Goal: Task Accomplishment & Management: Manage account settings

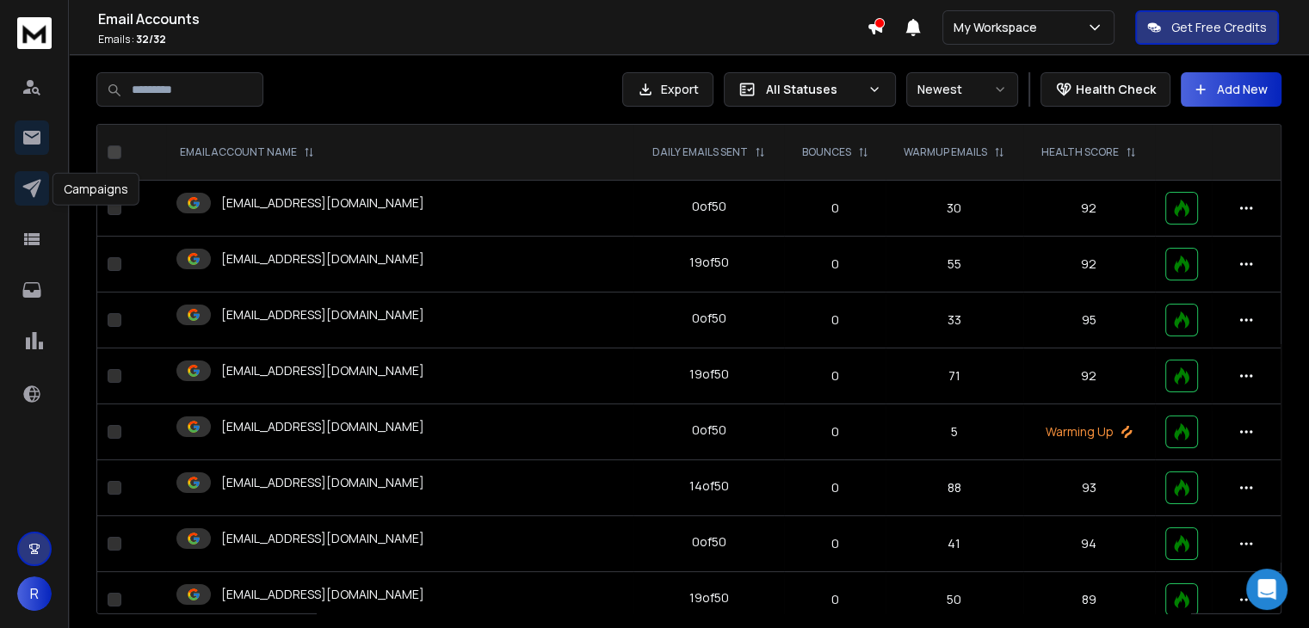
click at [28, 190] on icon at bounding box center [32, 188] width 21 height 21
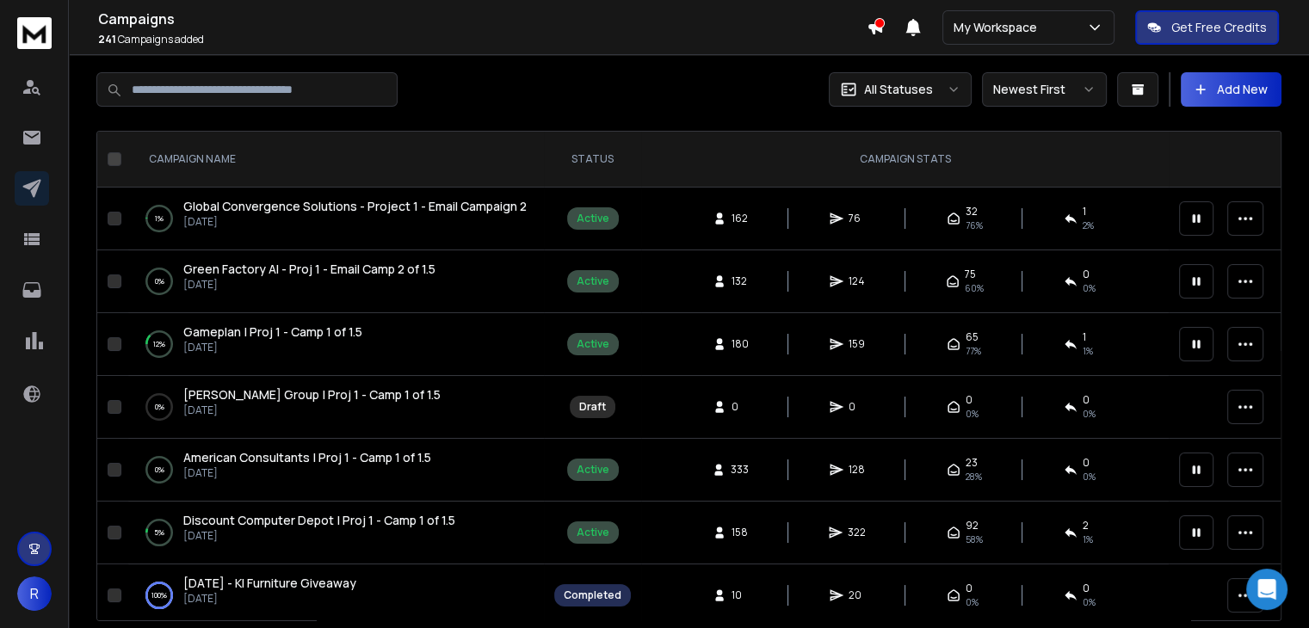
click at [253, 460] on span "American Consultants | Proj 1 - Camp 1 of 1.5" at bounding box center [307, 457] width 248 height 16
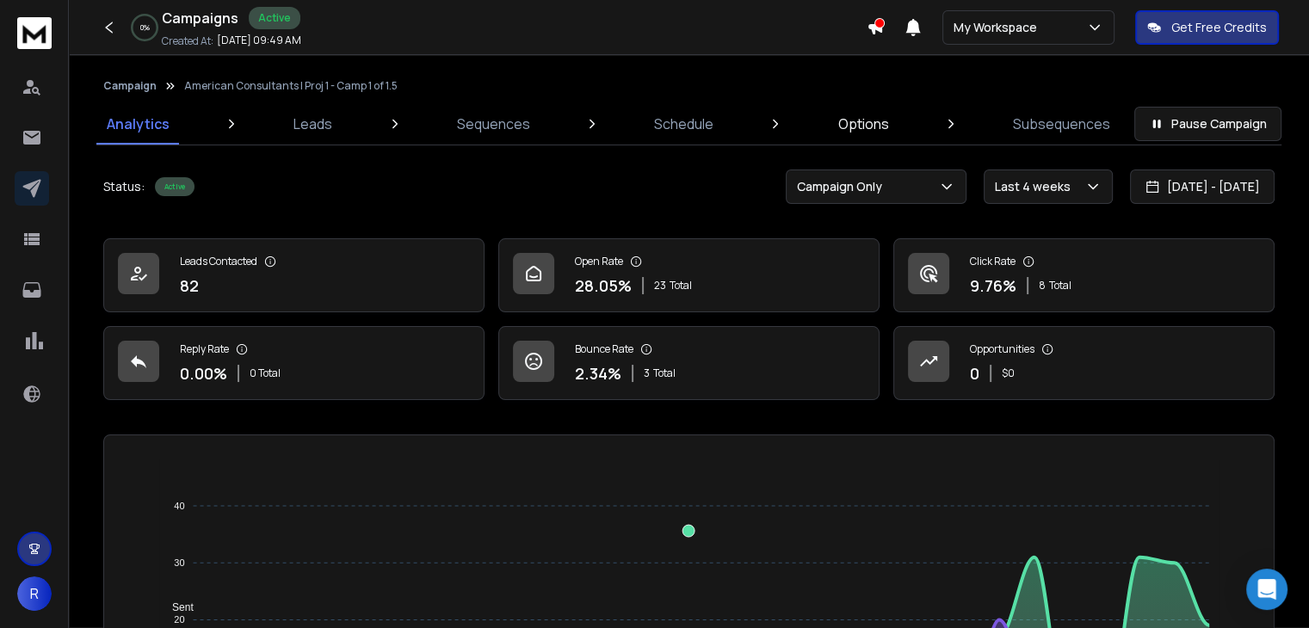
click at [876, 128] on p "Options" at bounding box center [863, 124] width 51 height 21
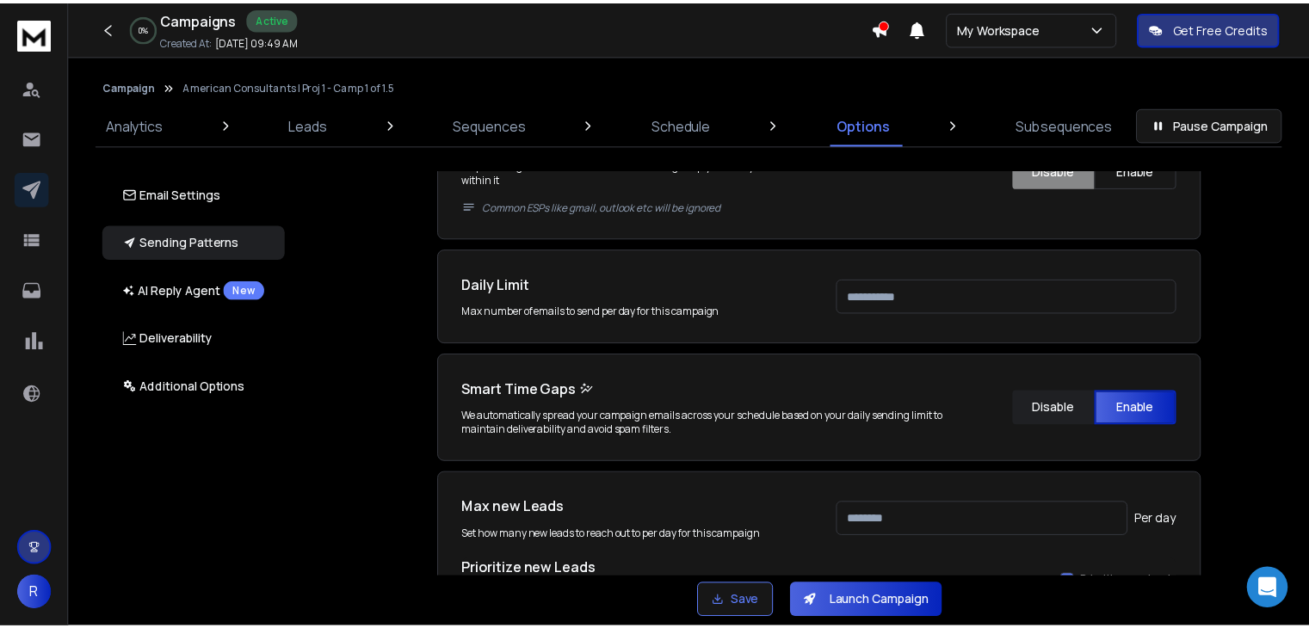
scroll to position [517, 0]
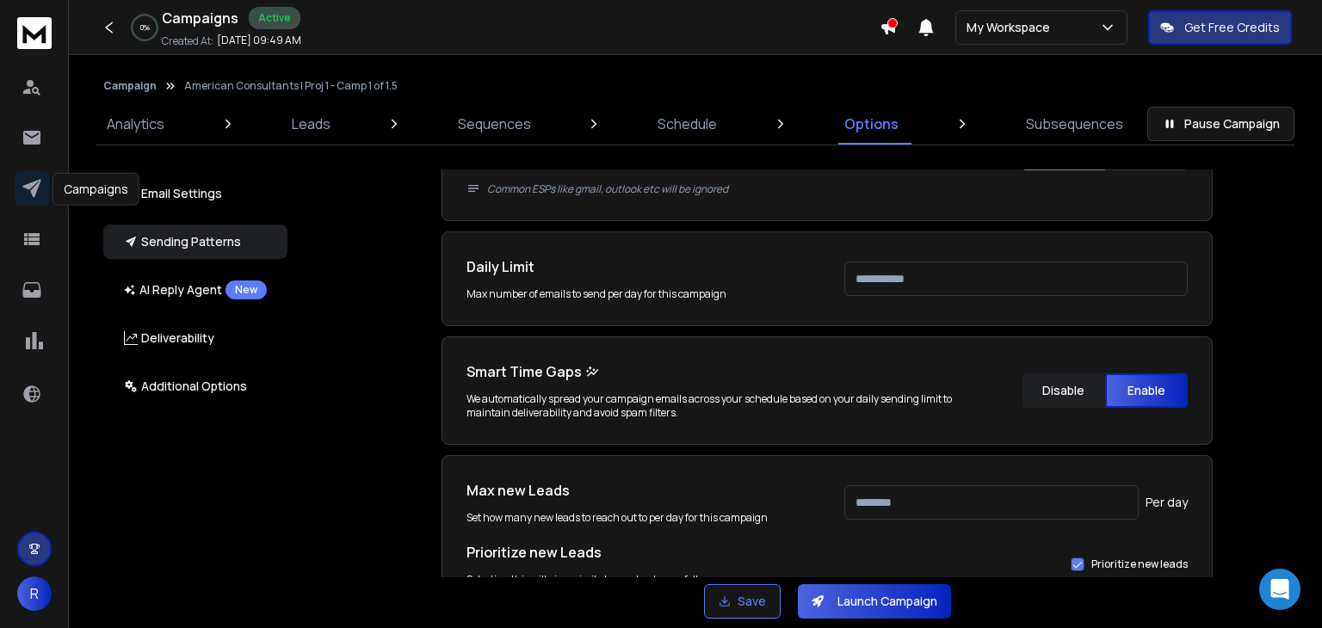
click at [38, 189] on icon at bounding box center [32, 188] width 21 height 21
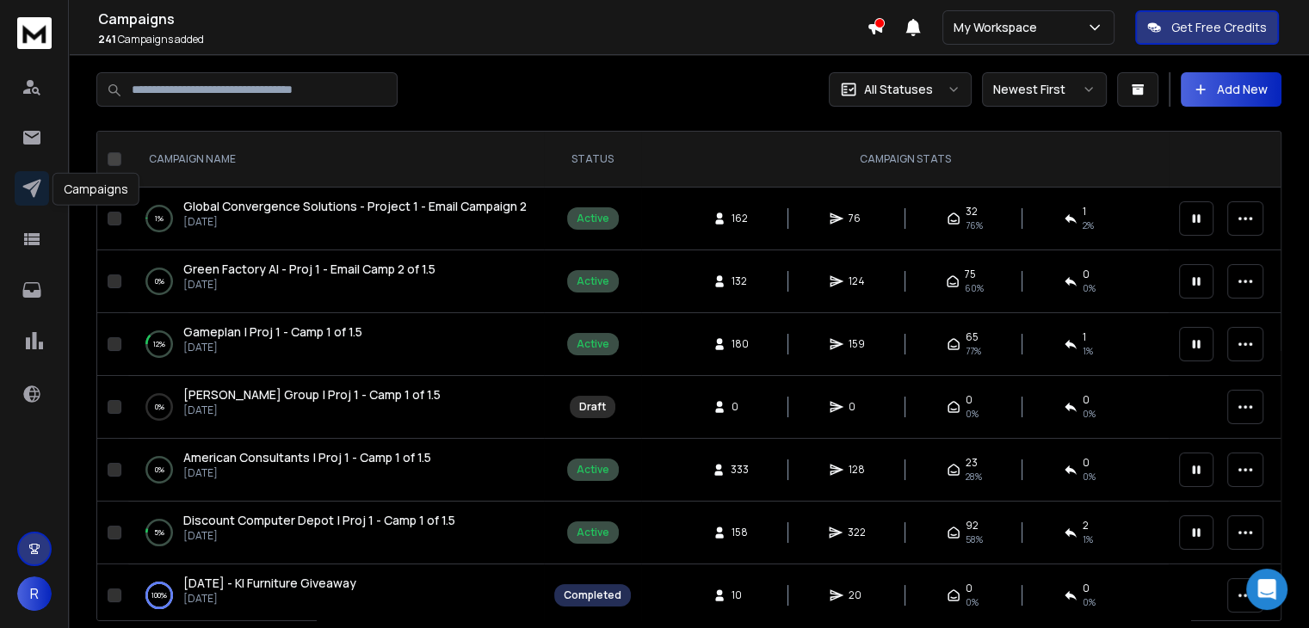
click at [262, 457] on span "American Consultants | Proj 1 - Camp 1 of 1.5" at bounding box center [307, 457] width 248 height 16
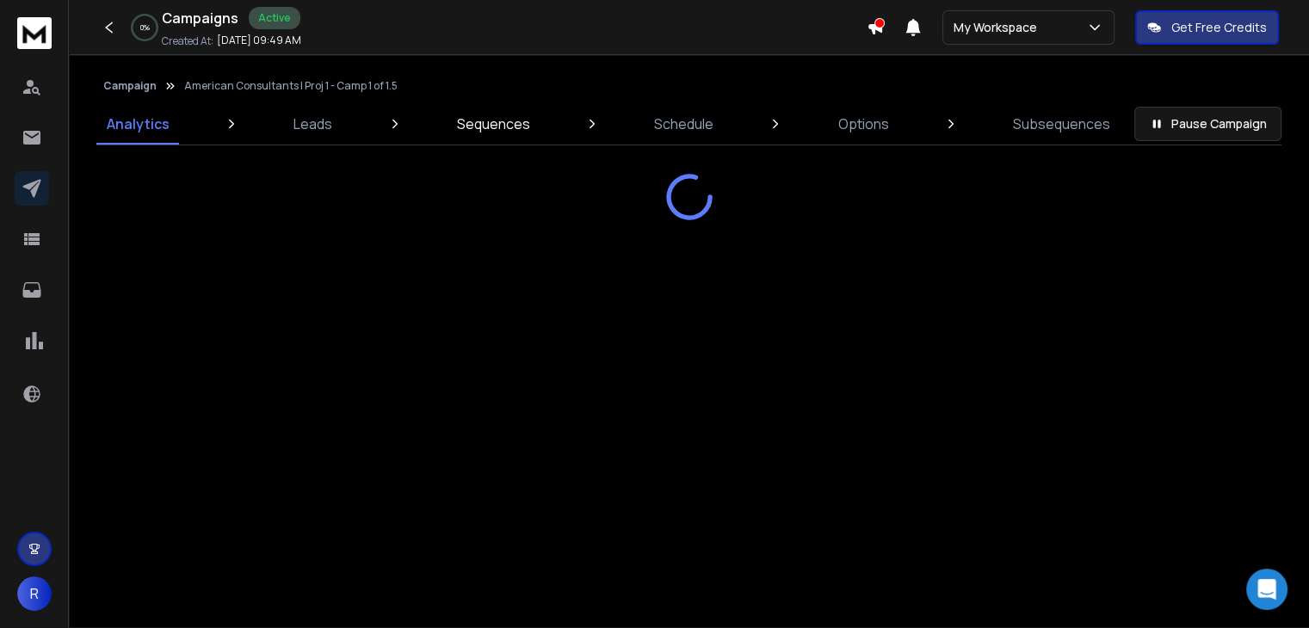
click at [479, 135] on link "Sequences" at bounding box center [494, 123] width 94 height 41
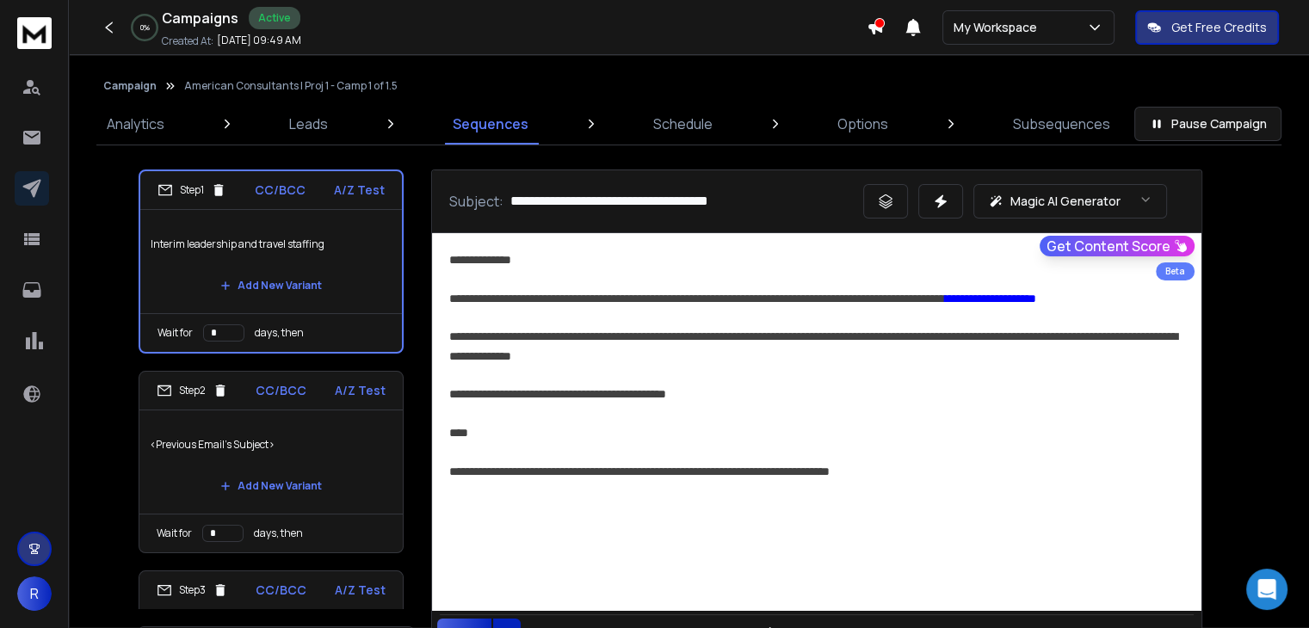
click at [267, 445] on p "<Previous Email's Subject>" at bounding box center [271, 445] width 243 height 48
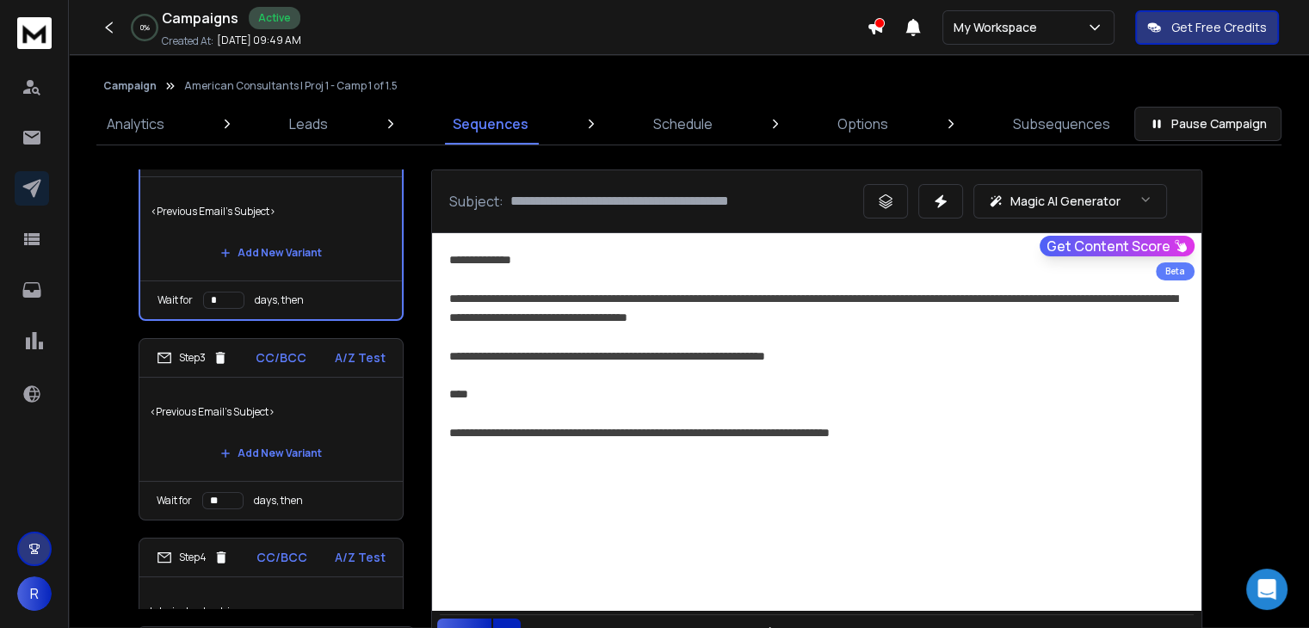
scroll to position [258, 0]
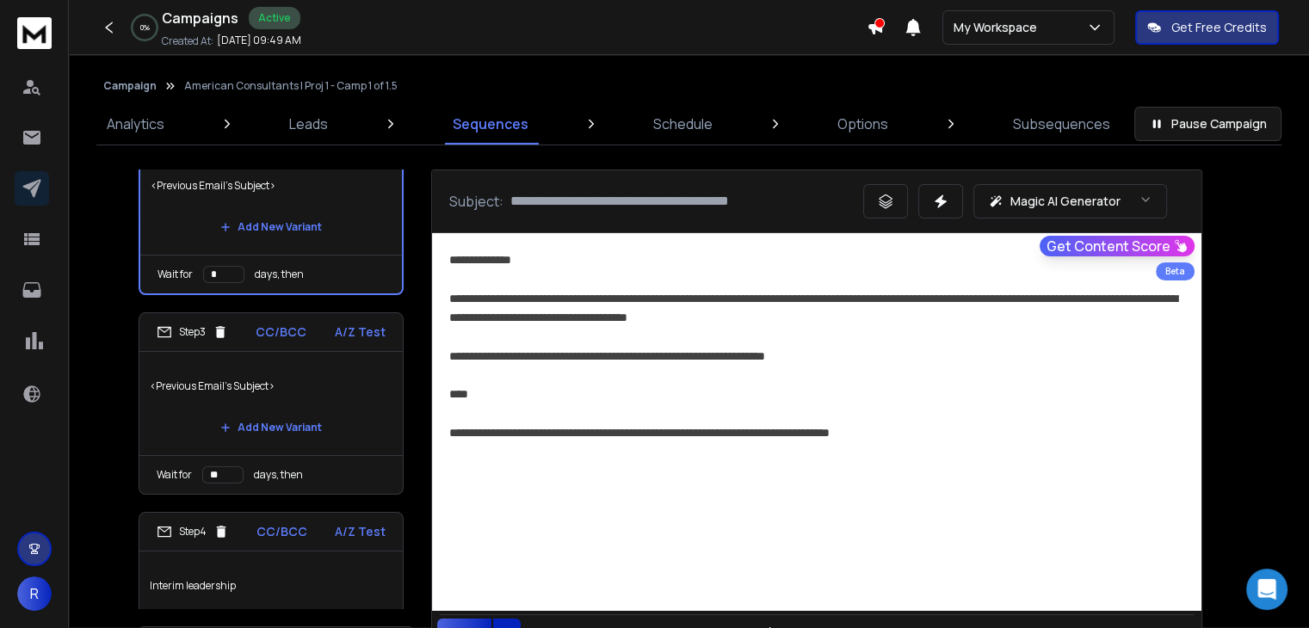
click at [244, 390] on p "<Previous Email's Subject>" at bounding box center [271, 386] width 243 height 48
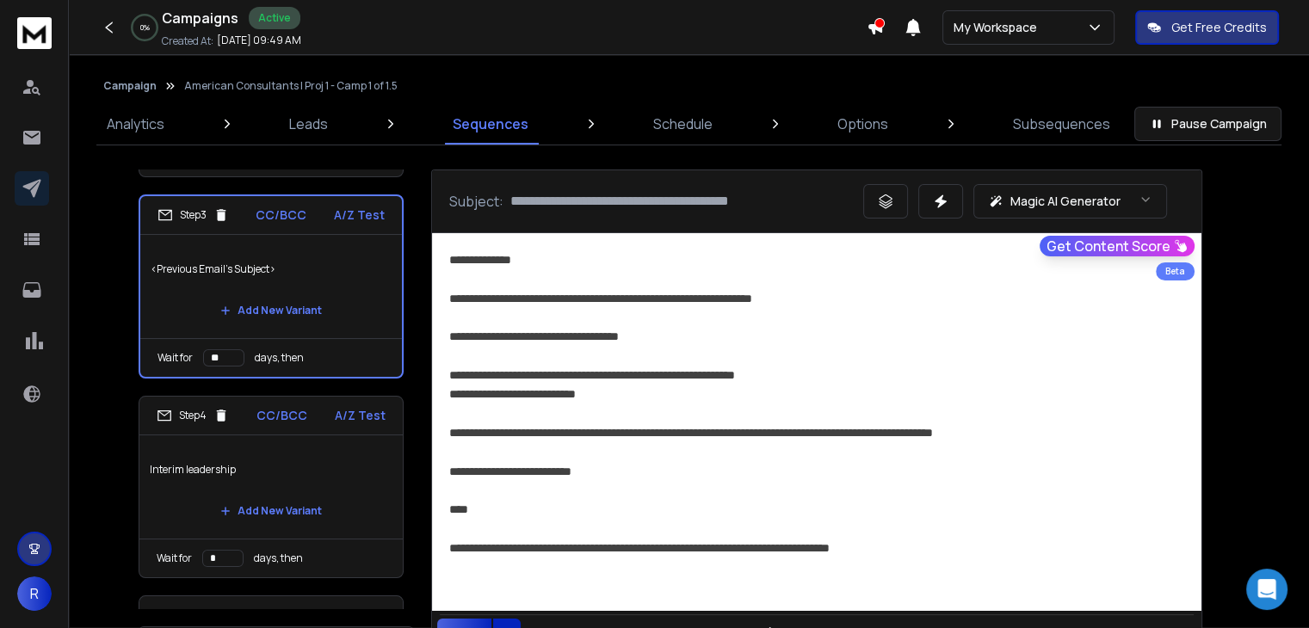
scroll to position [430, 0]
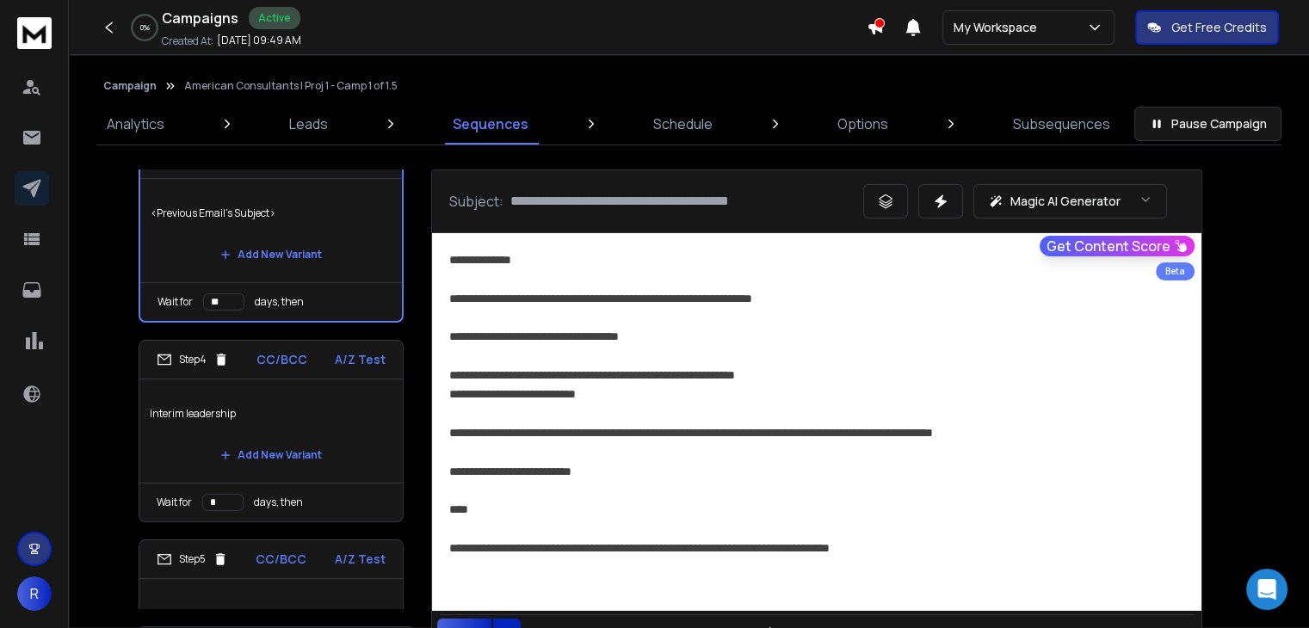
click at [253, 407] on p "Interim leadership" at bounding box center [271, 414] width 243 height 48
type input "**********"
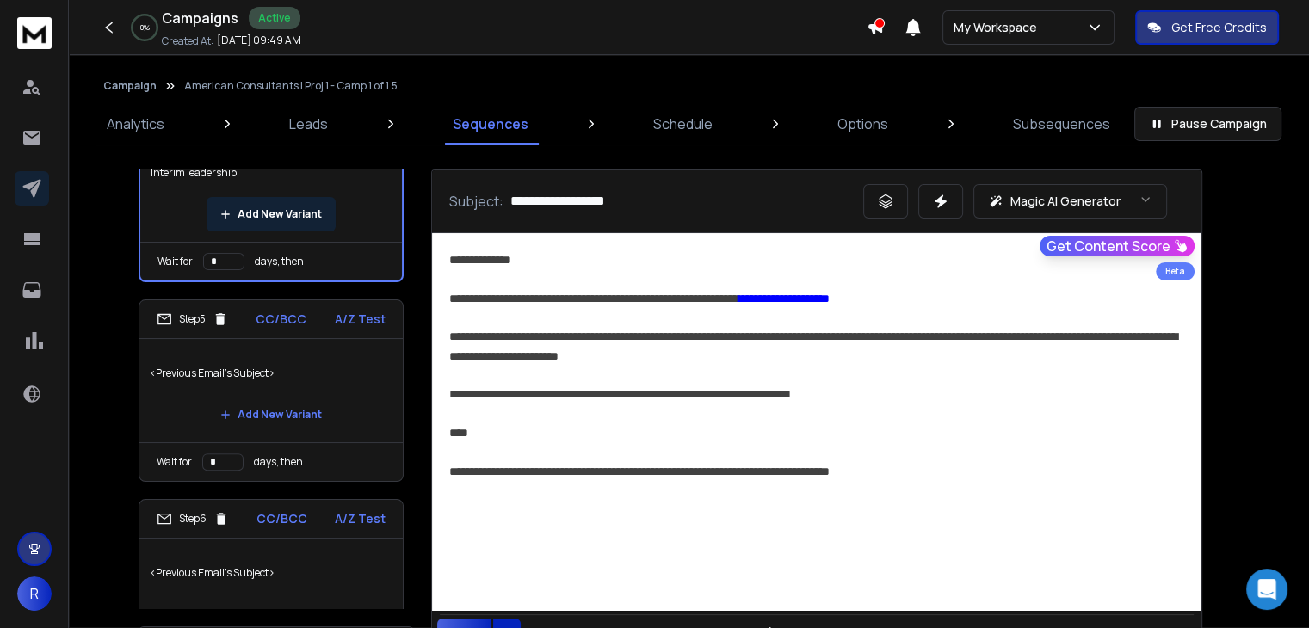
scroll to position [700, 0]
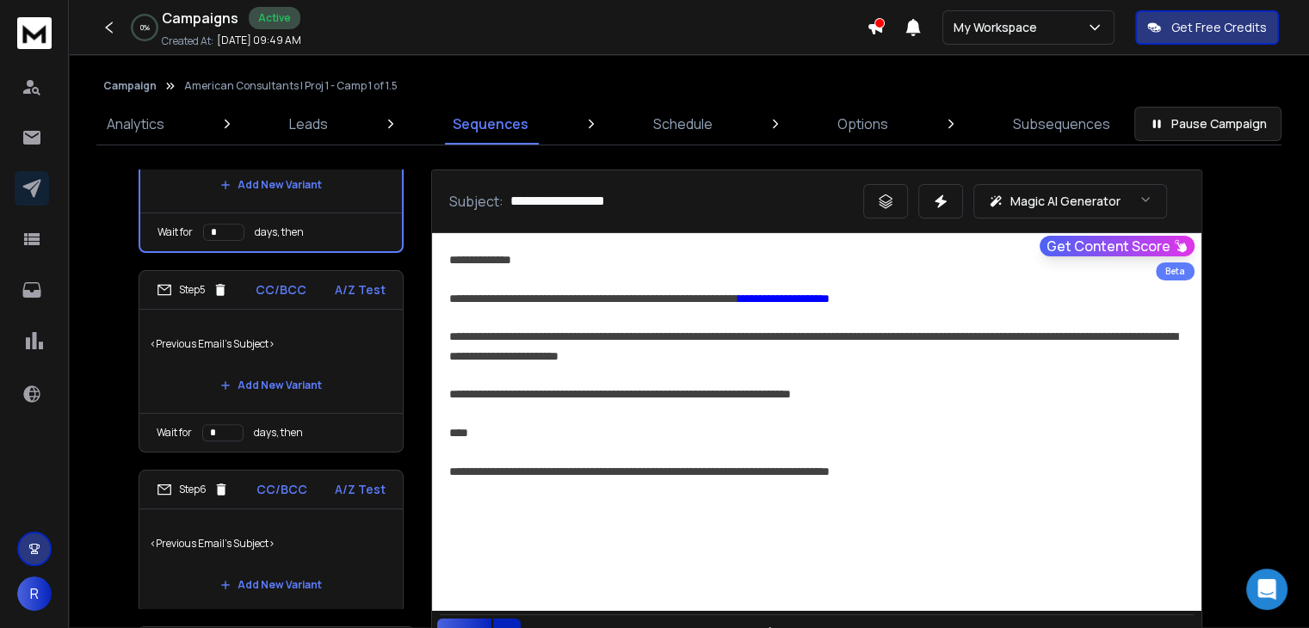
click at [289, 347] on p "<Previous Email's Subject>" at bounding box center [271, 344] width 243 height 48
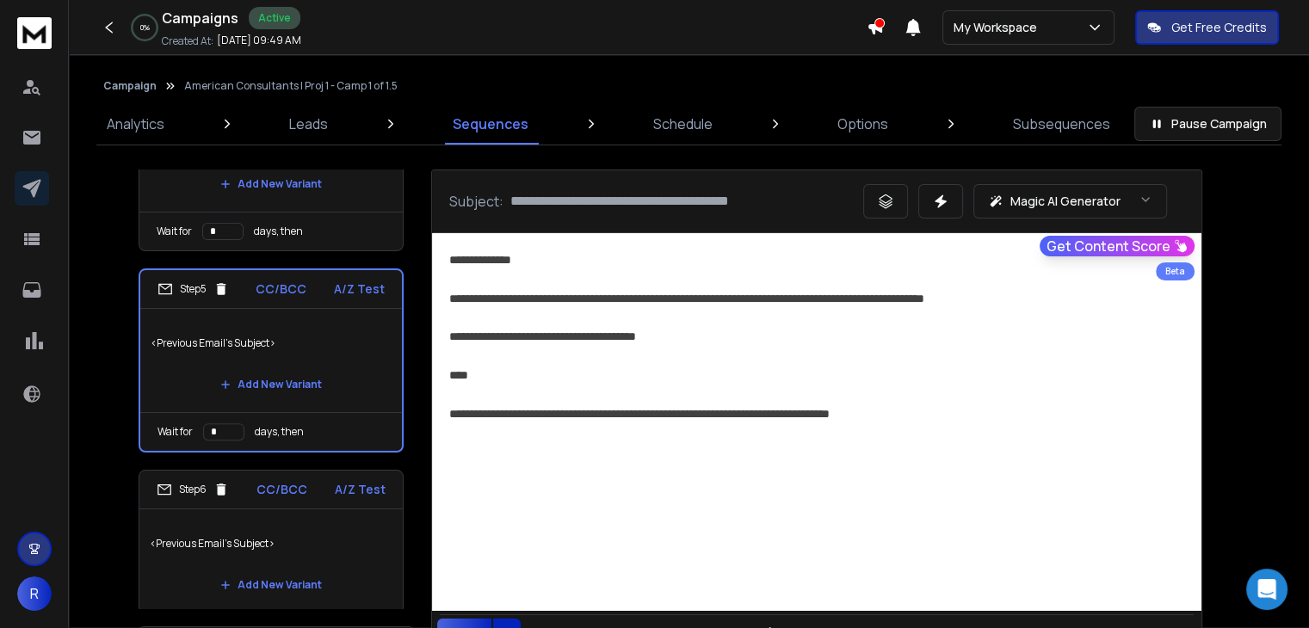
click at [243, 551] on p "<Previous Email's Subject>" at bounding box center [271, 544] width 243 height 48
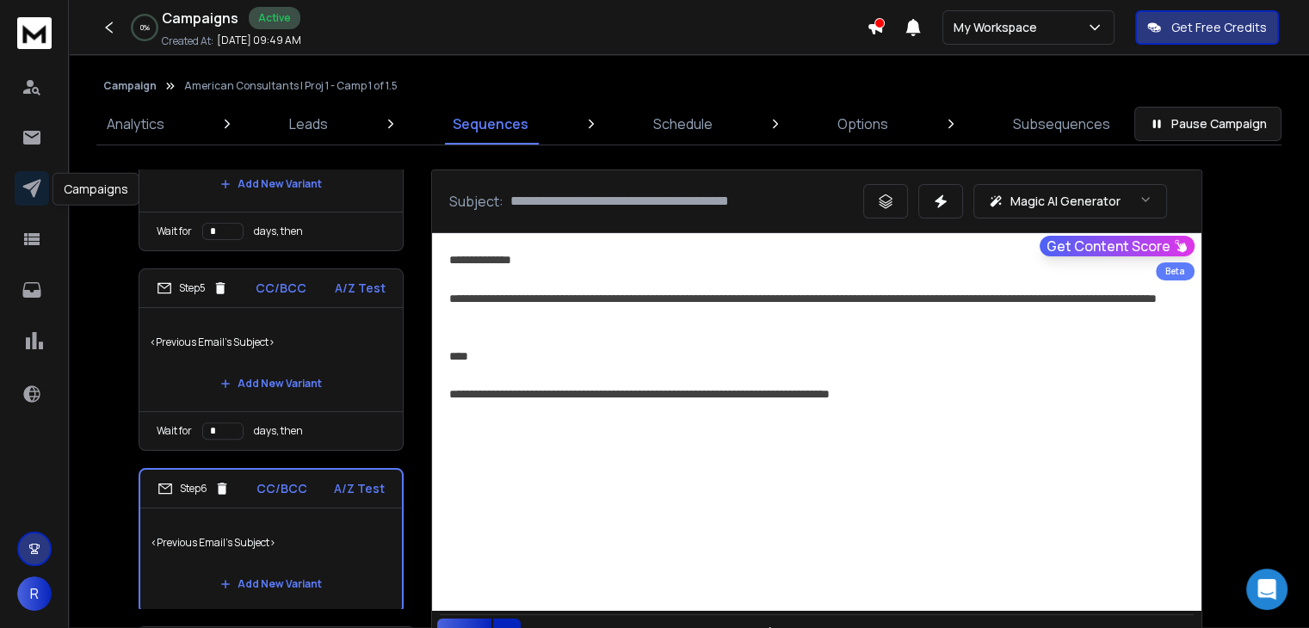
click at [42, 187] on link at bounding box center [32, 188] width 34 height 34
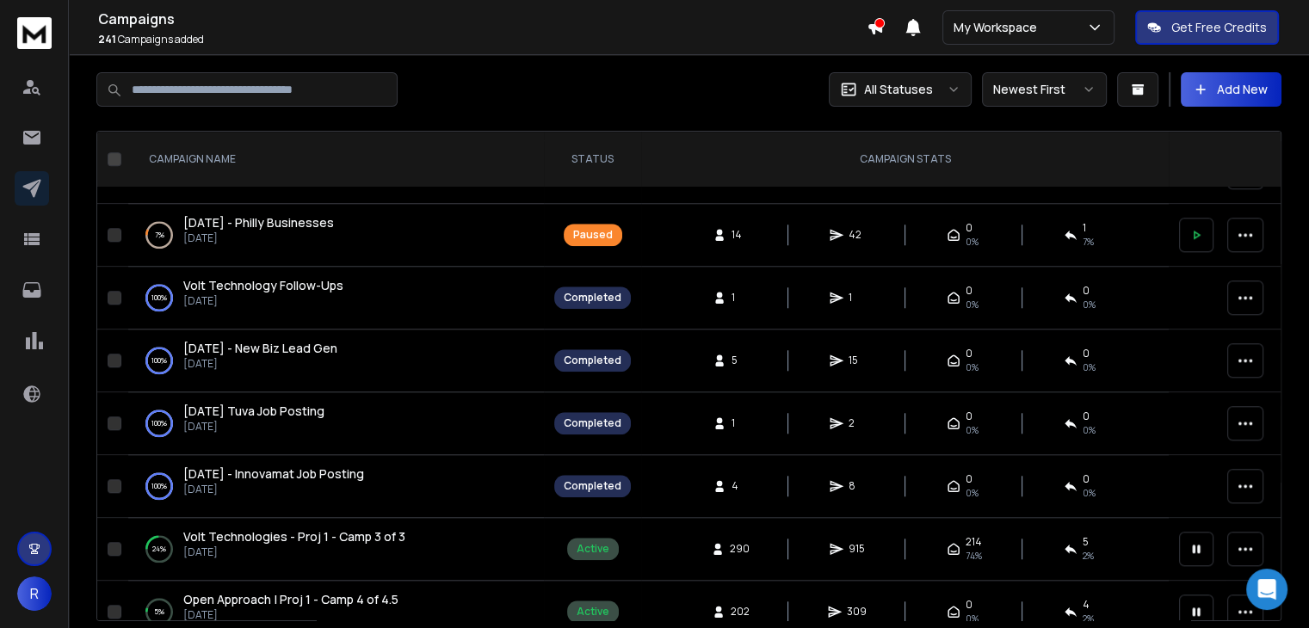
scroll to position [1636, 0]
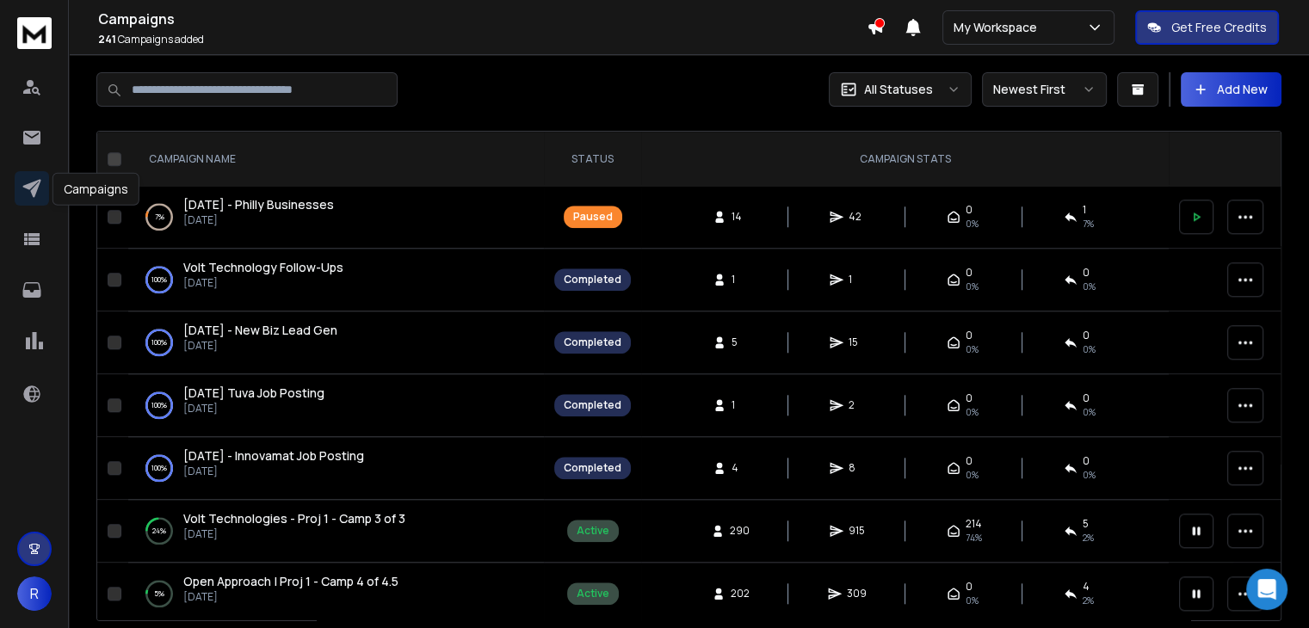
click at [41, 181] on icon at bounding box center [32, 188] width 21 height 21
